Goal: Task Accomplishment & Management: Use online tool/utility

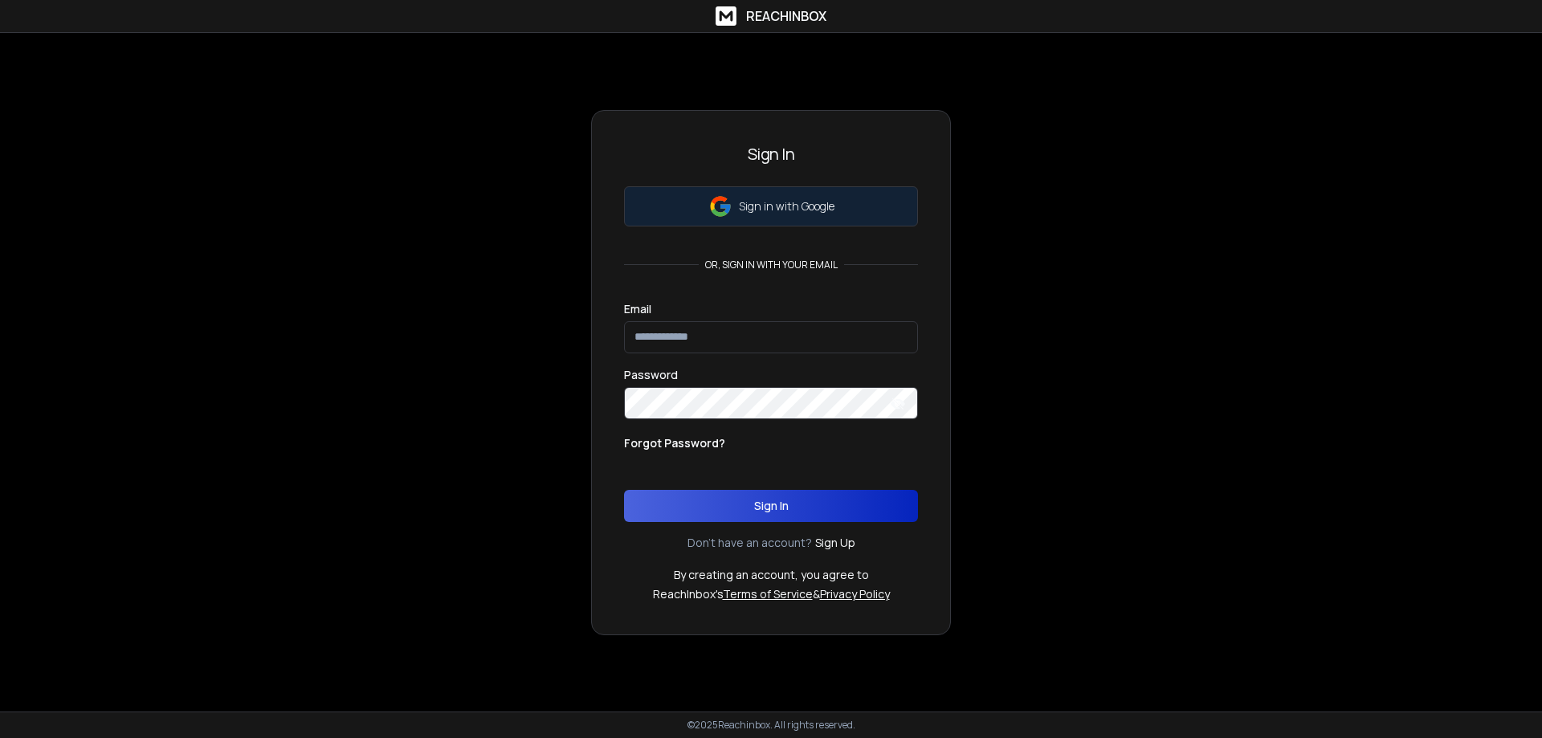
click at [815, 201] on p "Sign in with Google" at bounding box center [787, 206] width 96 height 16
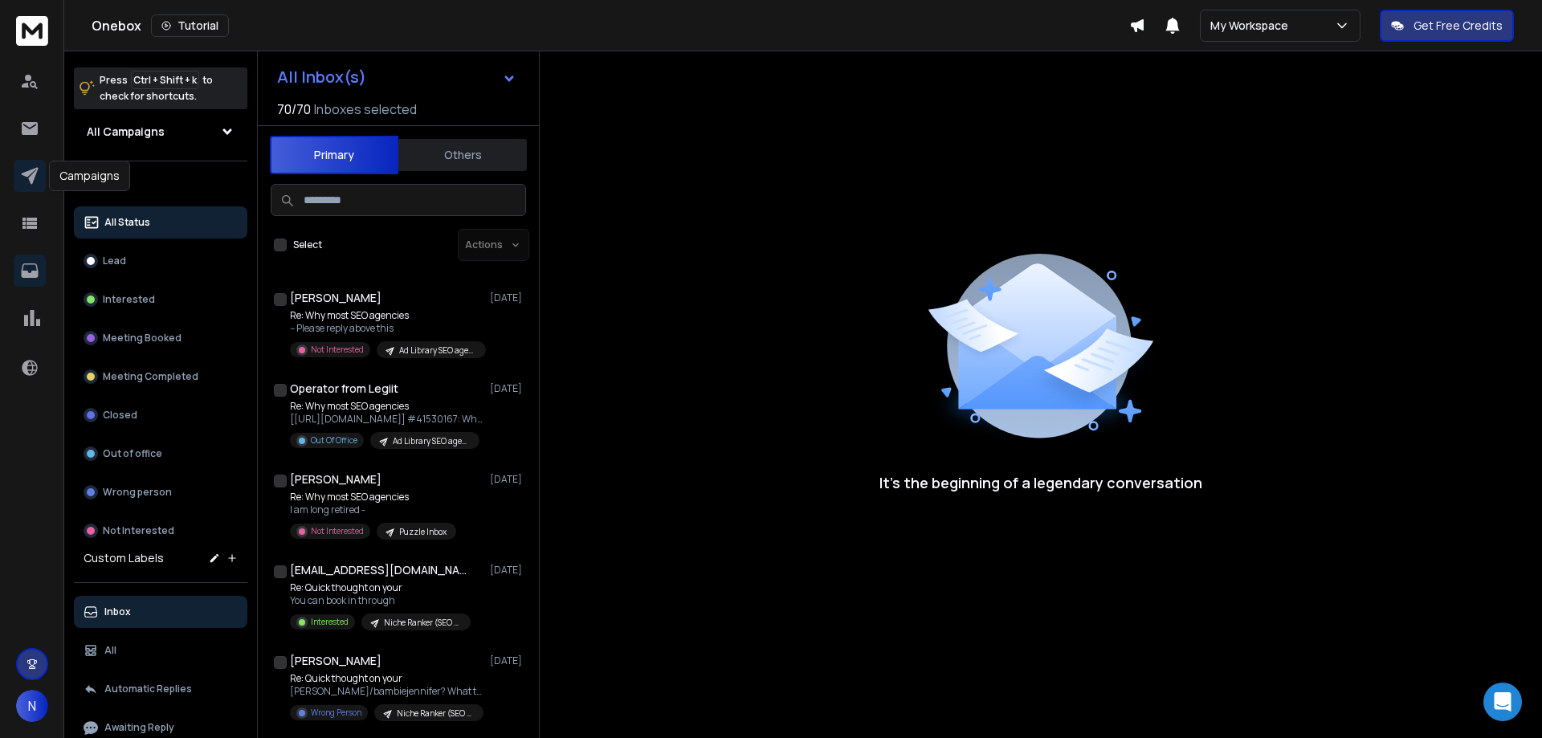
click at [37, 181] on icon at bounding box center [29, 175] width 19 height 19
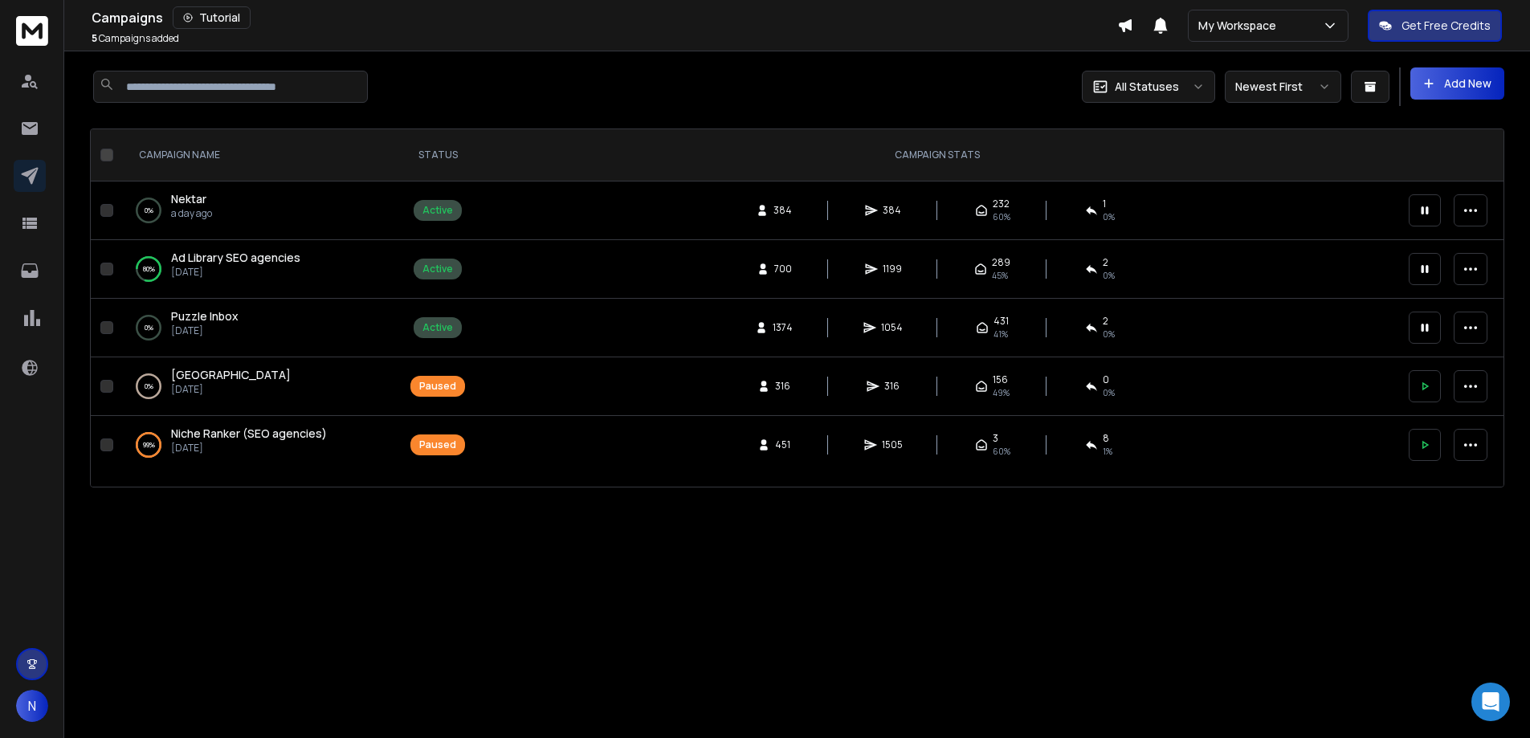
click at [565, 519] on div "Campaigns 5 Campaigns Added All Statuses Newest First Add New CAMPAIGN NAME STA…" at bounding box center [797, 436] width 1414 height 738
click at [562, 516] on div "Campaigns 5 Campaigns Added All Statuses Newest First Add New CAMPAIGN NAME STA…" at bounding box center [797, 436] width 1414 height 738
click at [557, 516] on div "Campaigns 5 Campaigns Added All Statuses Newest First Add New CAMPAIGN NAME STA…" at bounding box center [797, 436] width 1414 height 738
click at [554, 509] on div "Campaigns 5 Campaigns Added All Statuses Newest First Add New CAMPAIGN NAME STA…" at bounding box center [797, 436] width 1414 height 738
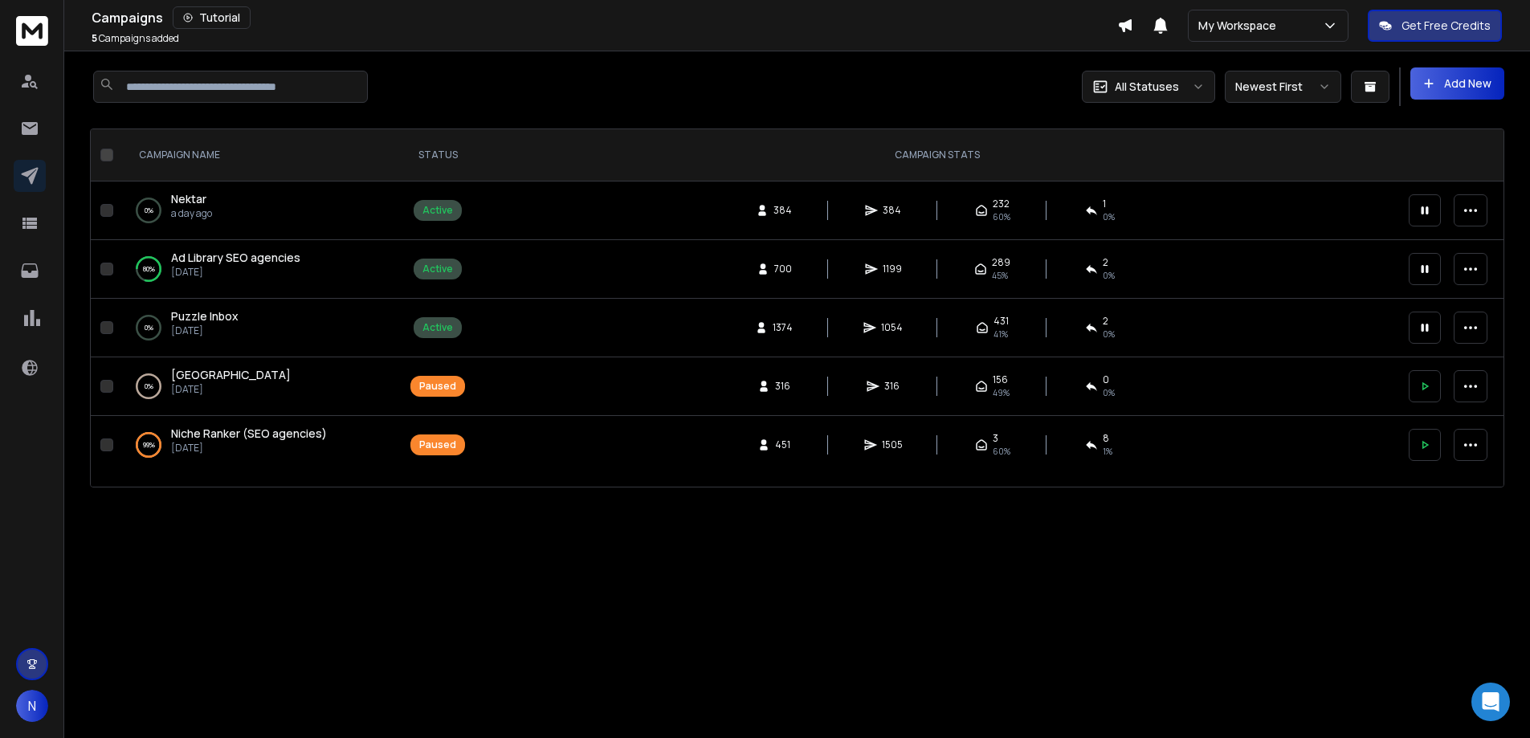
click at [554, 509] on div "Campaigns 5 Campaigns Added All Statuses Newest First Add New CAMPAIGN NAME STA…" at bounding box center [797, 436] width 1414 height 738
